Goal: Task Accomplishment & Management: Use online tool/utility

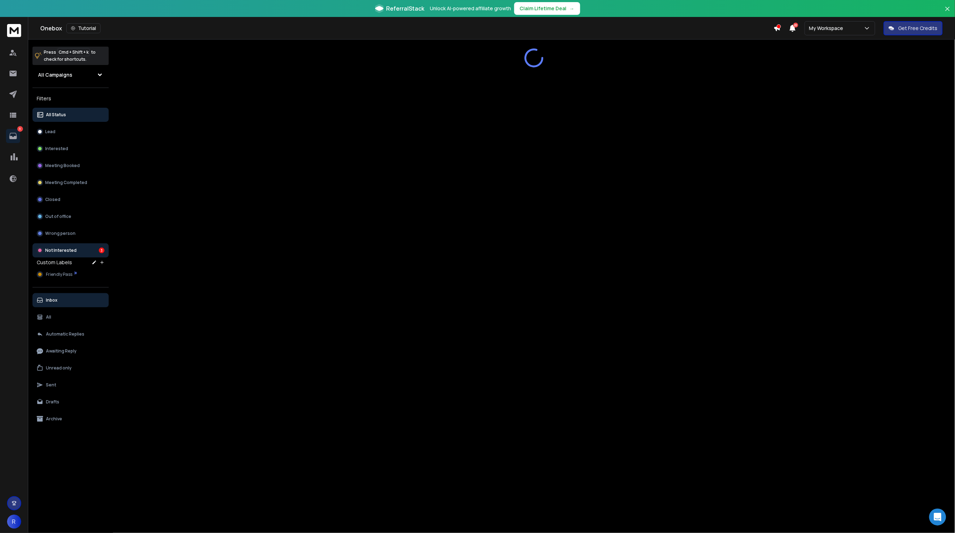
click at [78, 251] on button "Not Interested 3" at bounding box center [70, 250] width 76 height 14
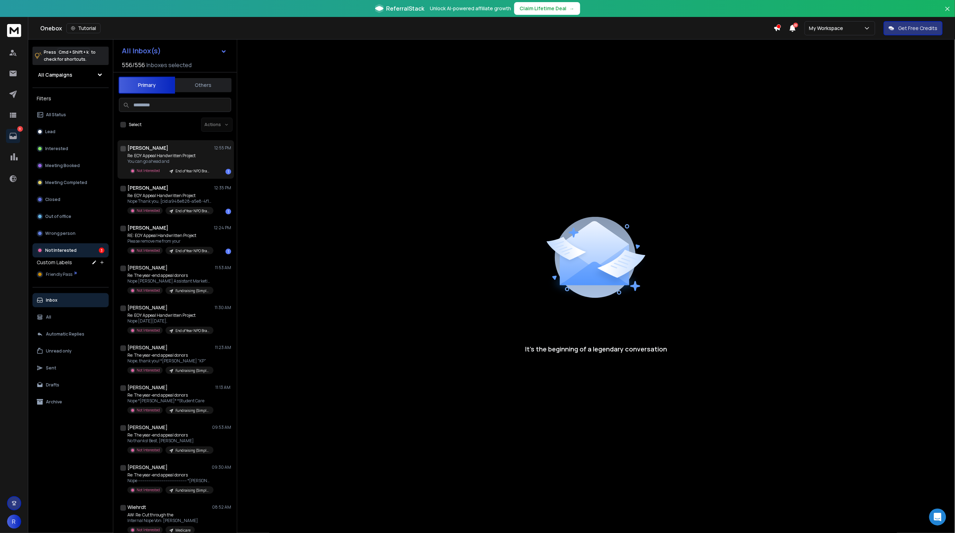
click at [160, 161] on p "You can go ahead and" at bounding box center [169, 161] width 85 height 6
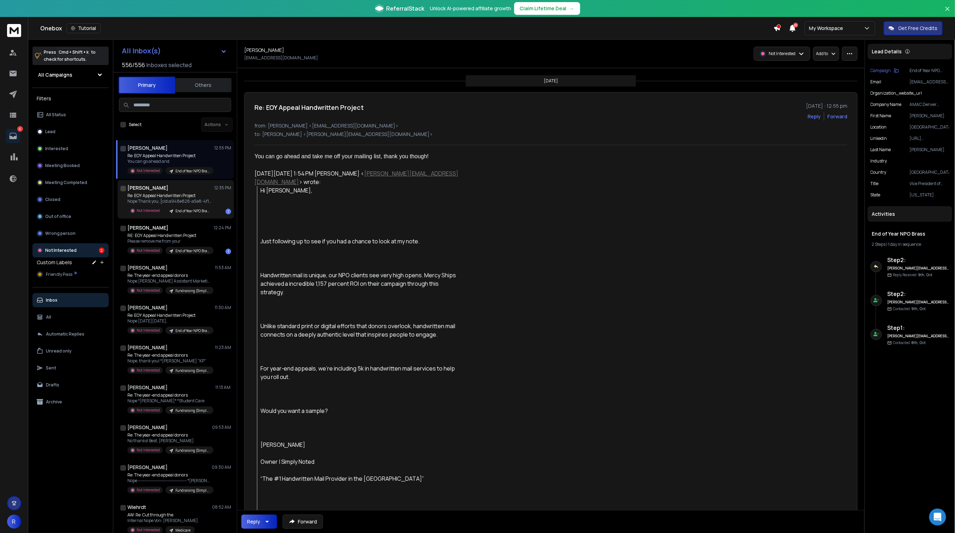
click at [176, 189] on div "Danielle Miller 12:35 PM" at bounding box center [179, 187] width 104 height 7
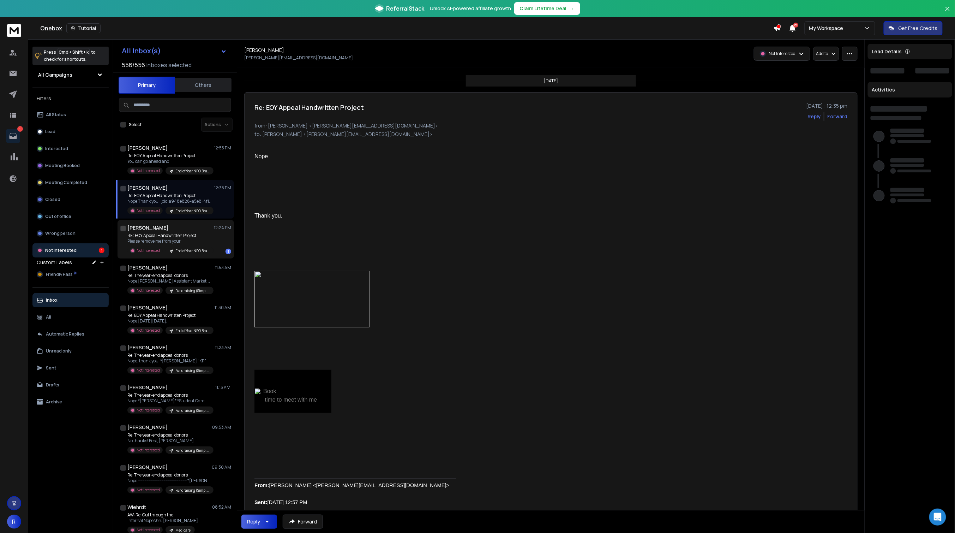
click at [167, 246] on div "RE: EOY Appeal Handwritten Project Please remove me from your Not Interested En…" at bounding box center [170, 244] width 86 height 22
